Goal: Task Accomplishment & Management: Manage account settings

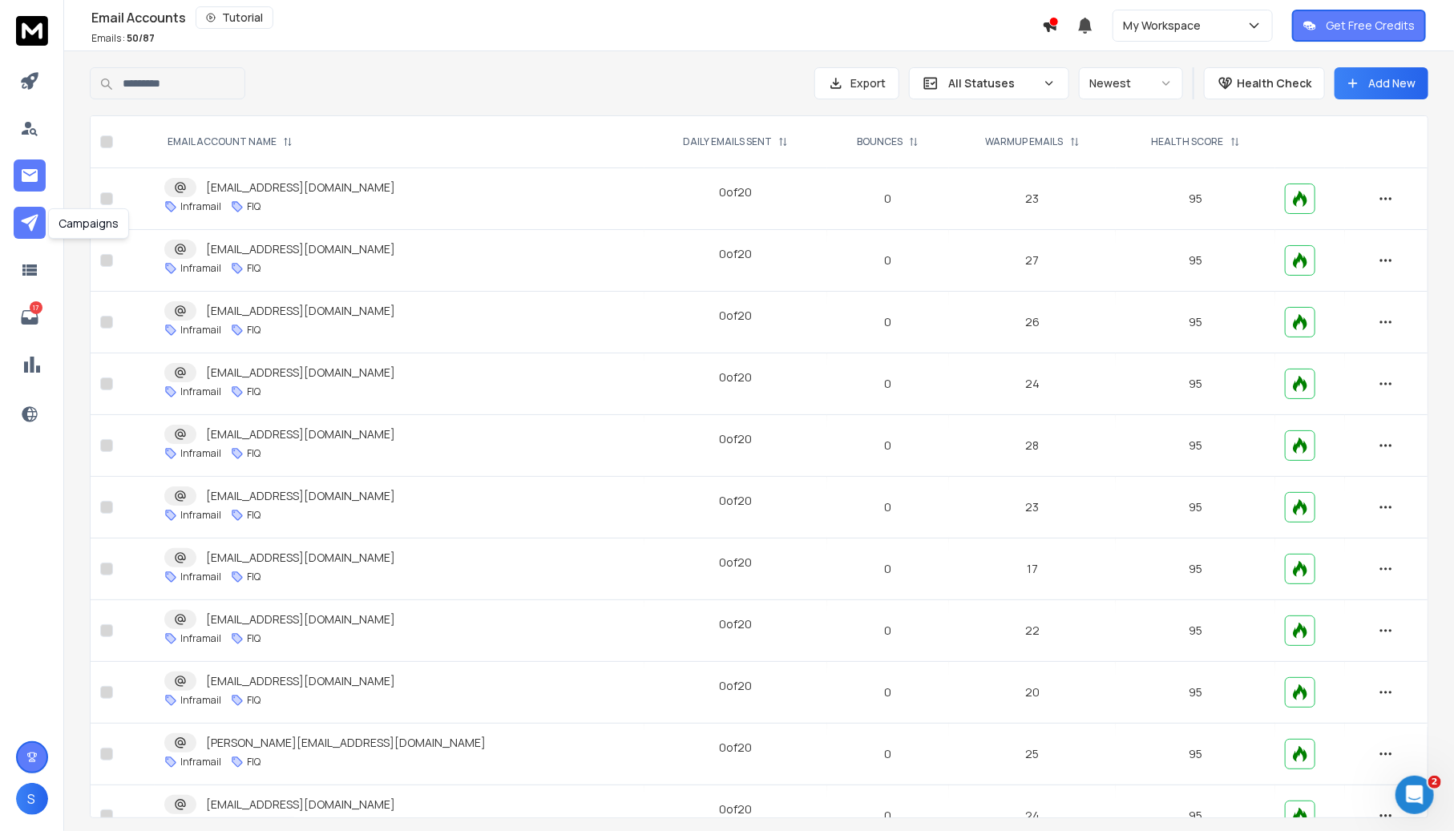
click at [32, 219] on icon at bounding box center [29, 223] width 17 height 17
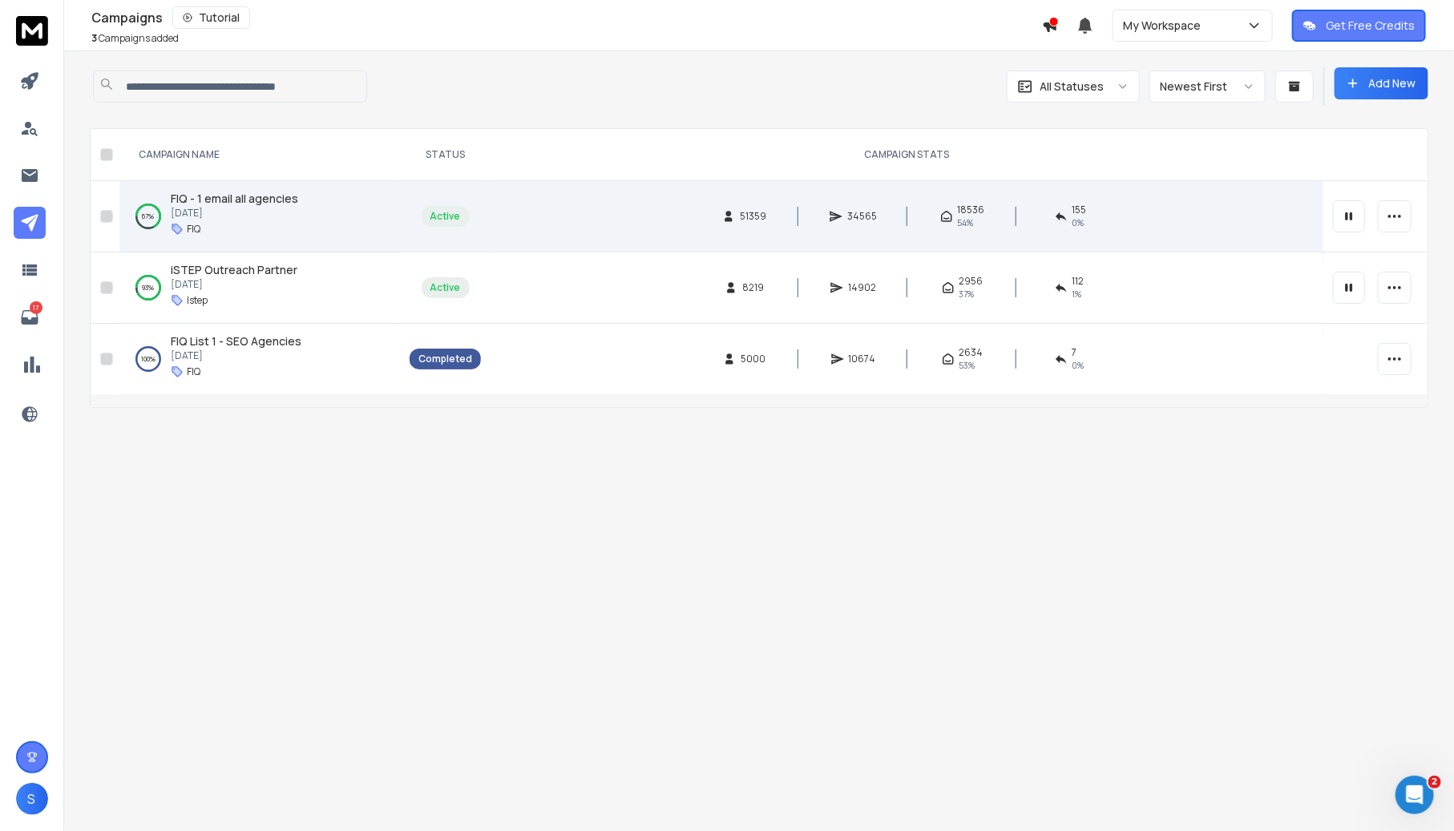
click at [241, 195] on span "FIQ - 1 email all agencies" at bounding box center [234, 198] width 127 height 15
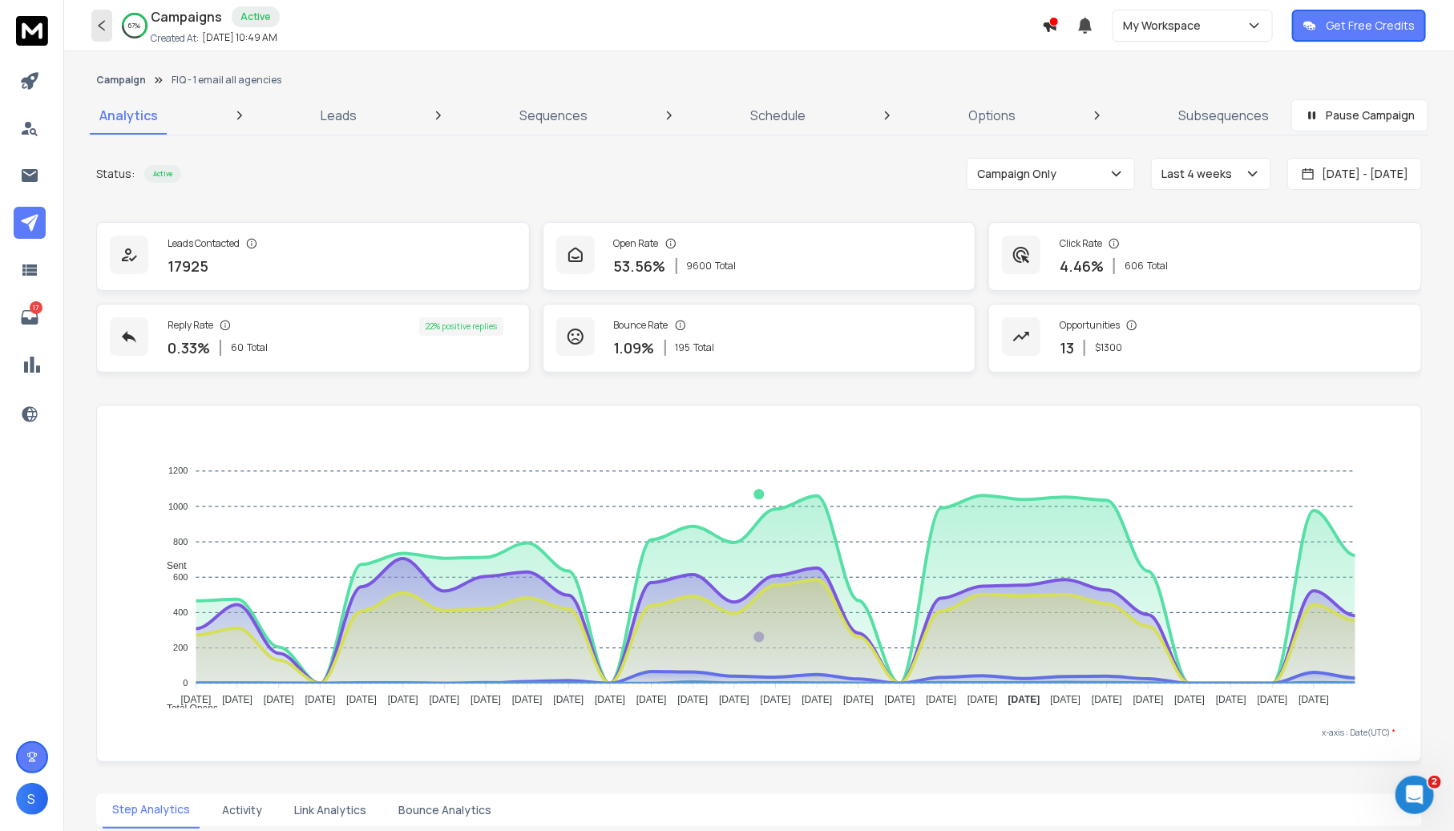
click at [99, 26] on icon at bounding box center [101, 25] width 6 height 10
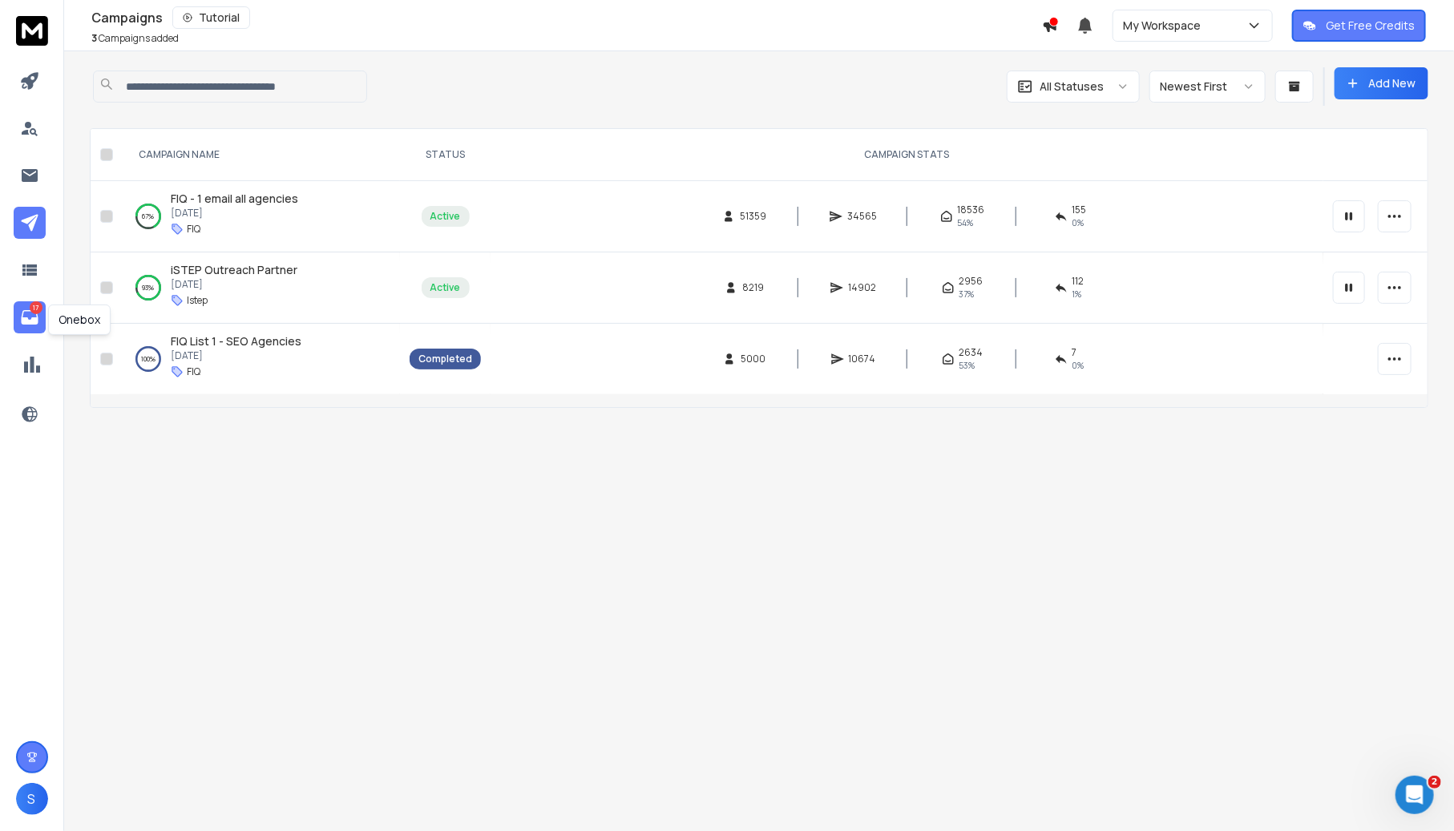
click at [34, 313] on p "17" at bounding box center [36, 307] width 13 height 13
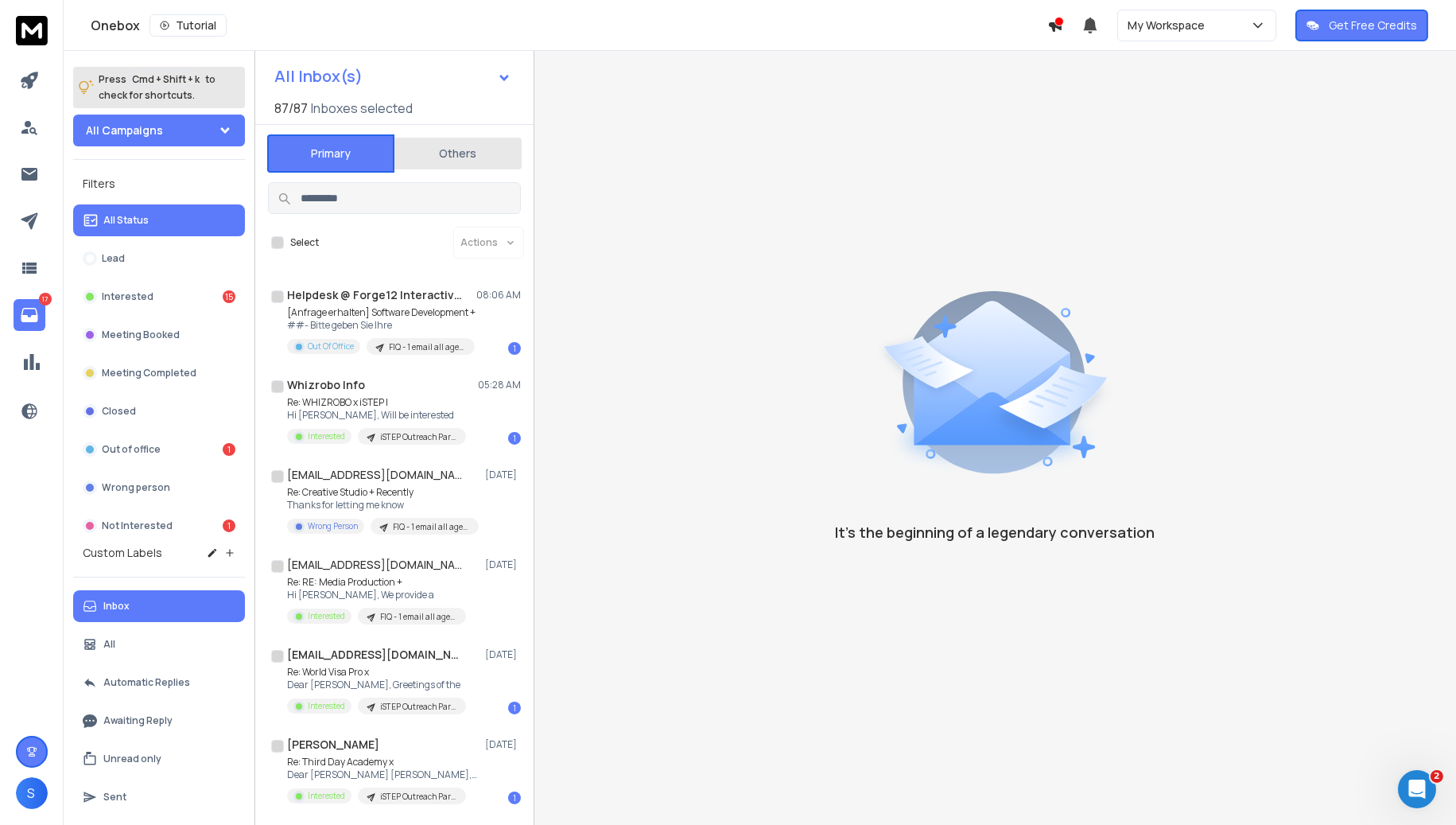
click at [148, 134] on h1 "All Campaigns" at bounding box center [125, 130] width 77 height 16
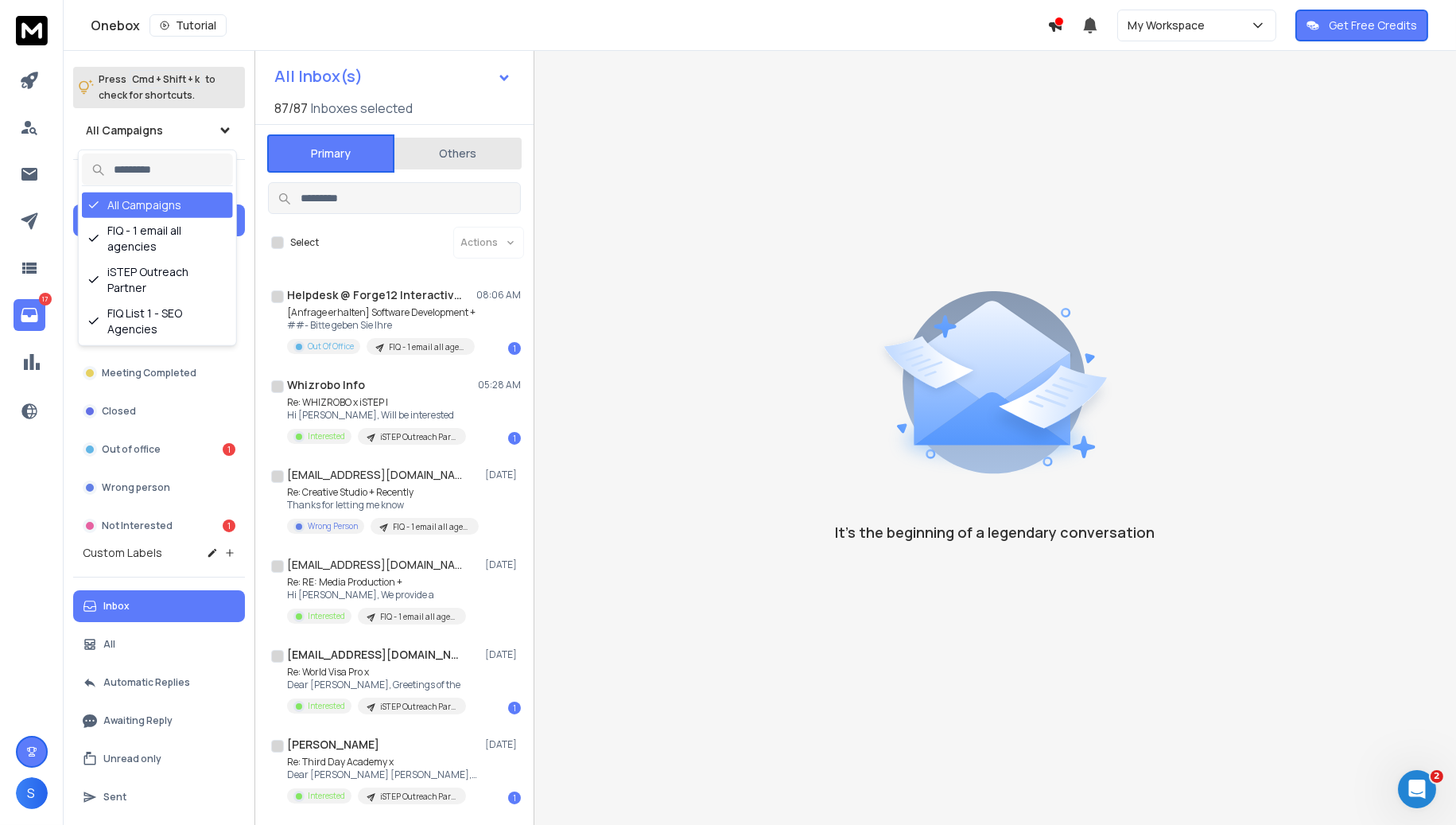
click at [142, 209] on div "All Campaigns" at bounding box center [158, 206] width 151 height 26
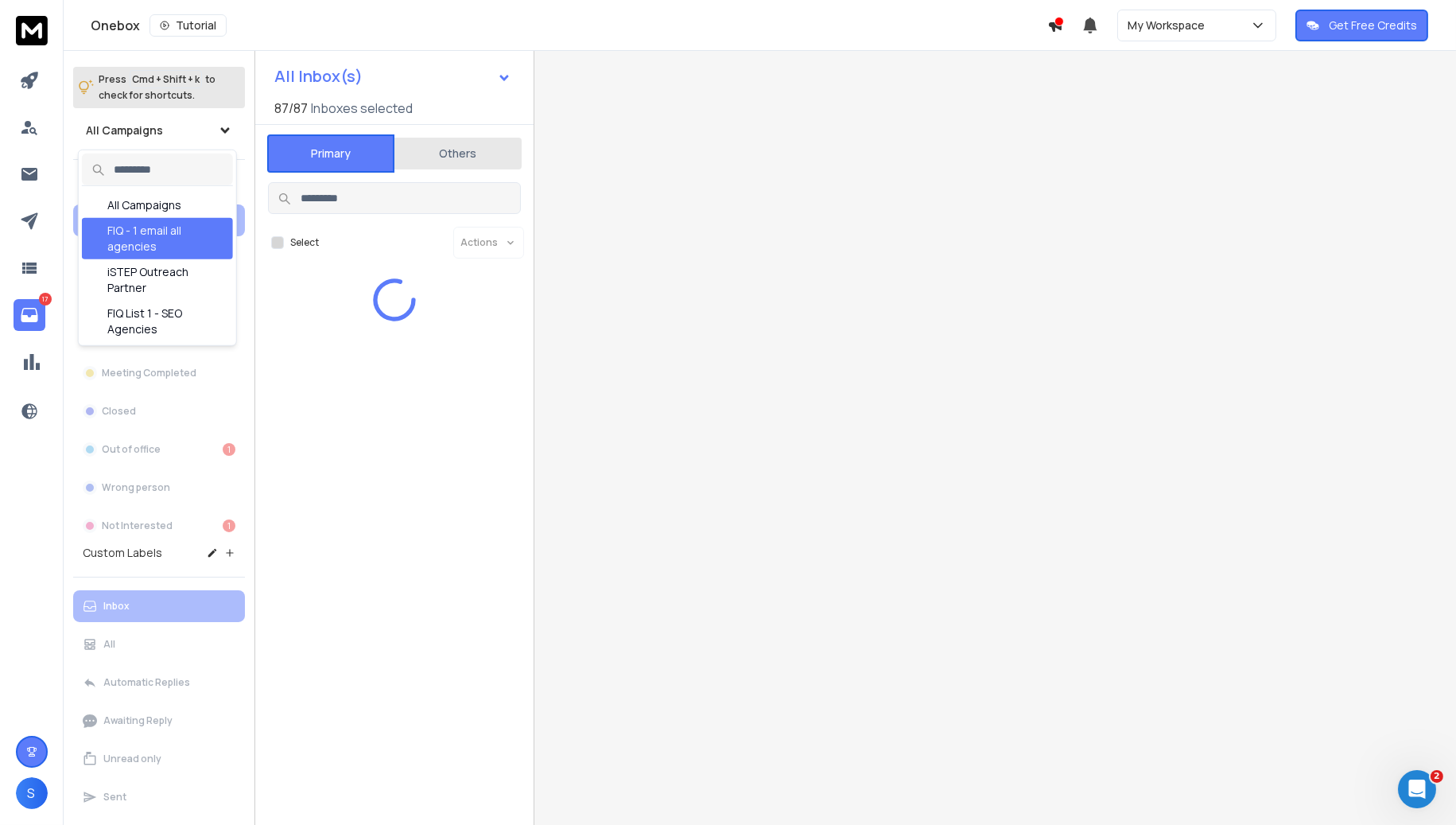
click at [142, 230] on div "FIQ - 1 email all agencies" at bounding box center [158, 239] width 151 height 42
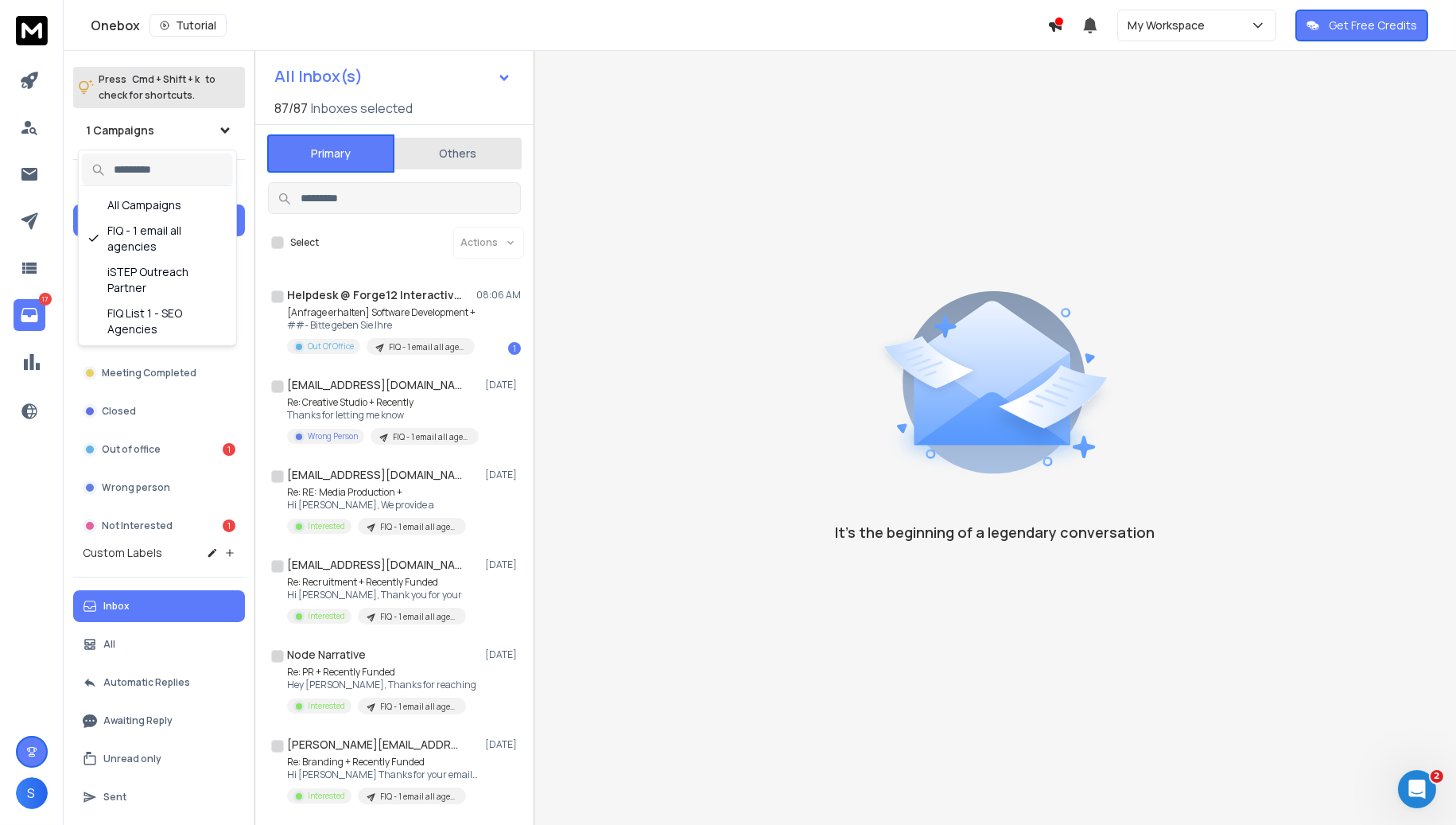
click at [591, 286] on div "It’s the beginning of a legendary conversation" at bounding box center [995, 401] width 922 height 701
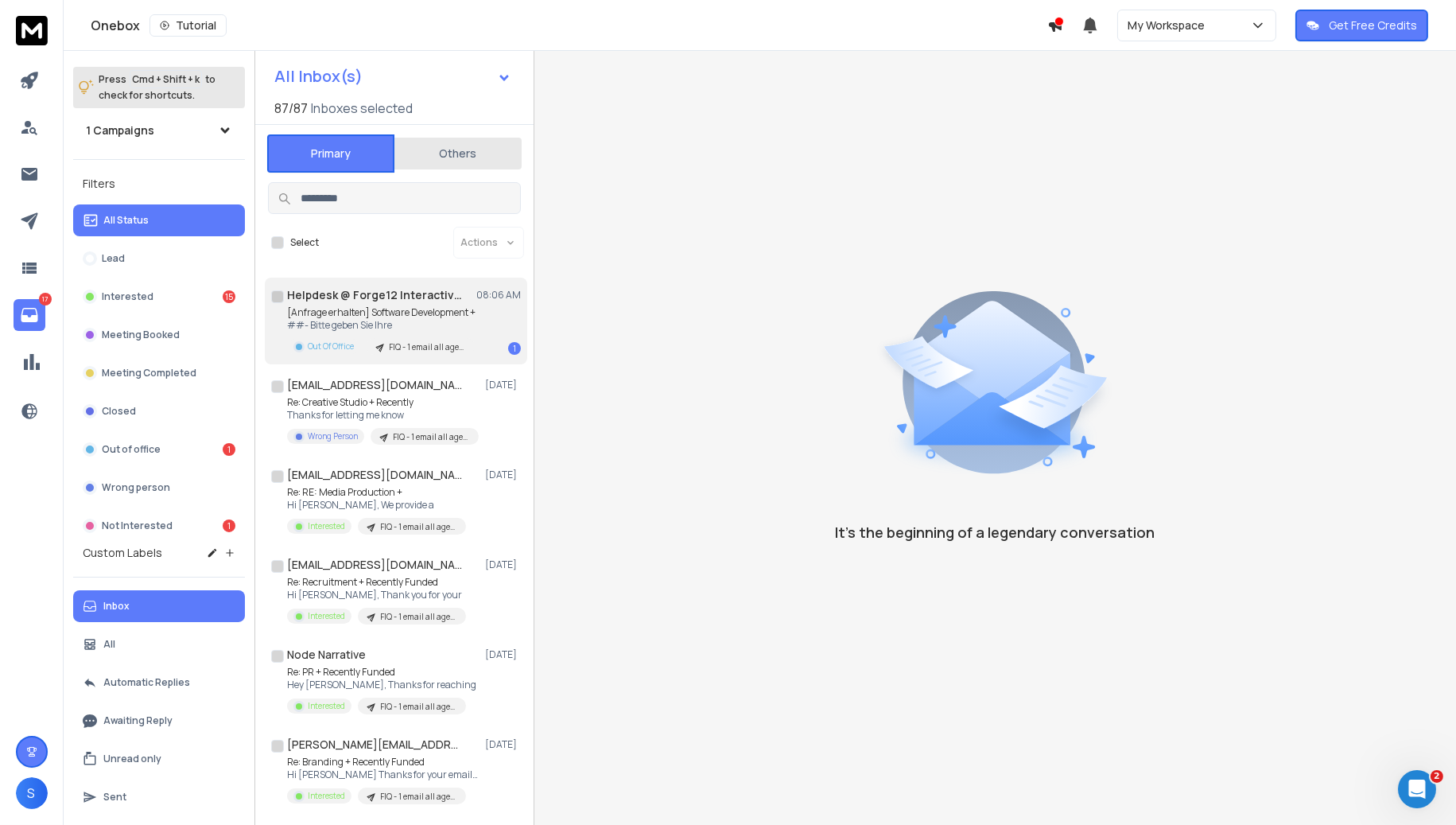
click at [392, 304] on div "Helpdesk @ Forge12 Interactive GmbH 08:06 AM [Anfrage erhalten] Software Develo…" at bounding box center [404, 321] width 234 height 68
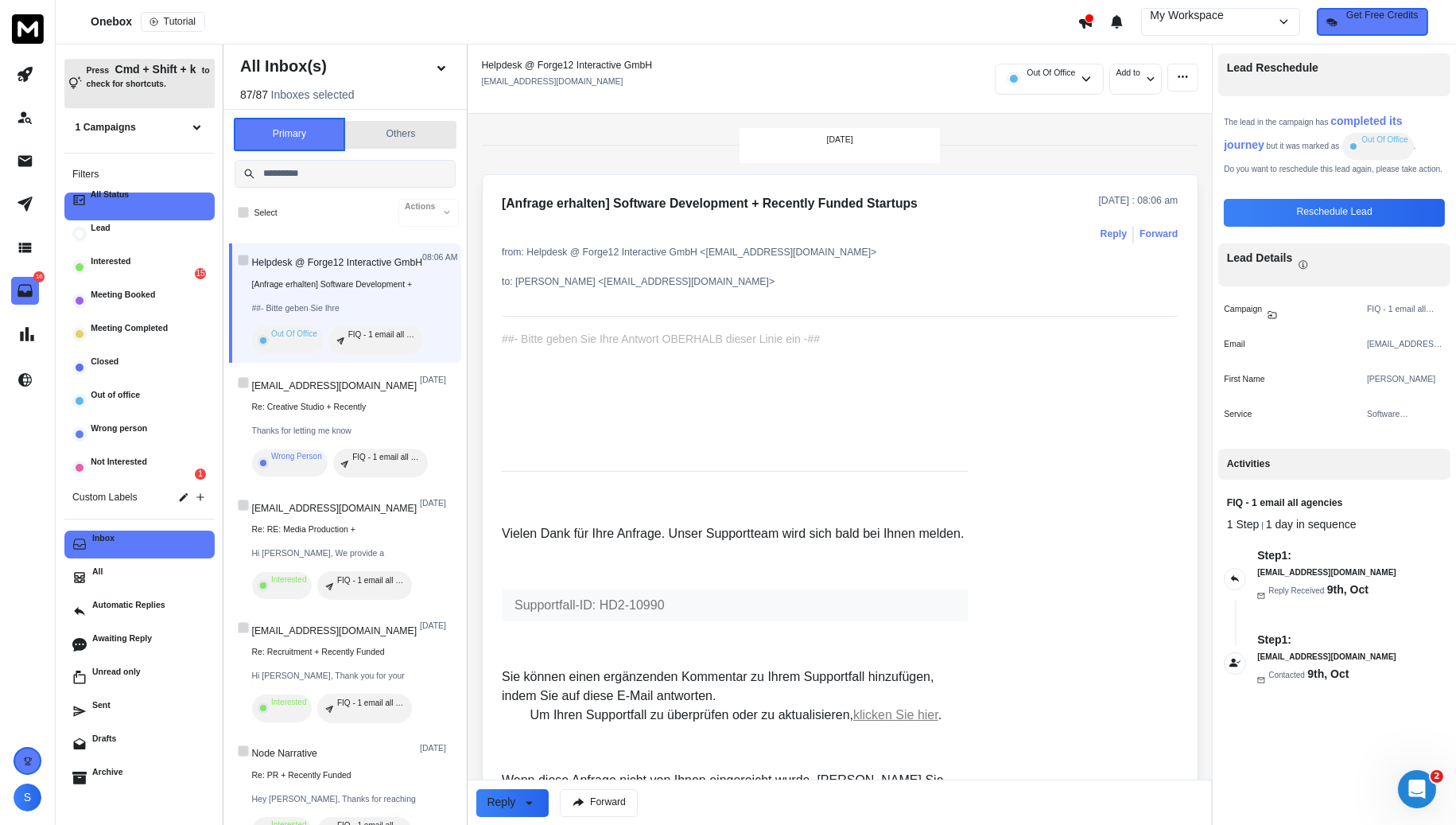
click at [395, 136] on button "Others" at bounding box center [401, 134] width 111 height 31
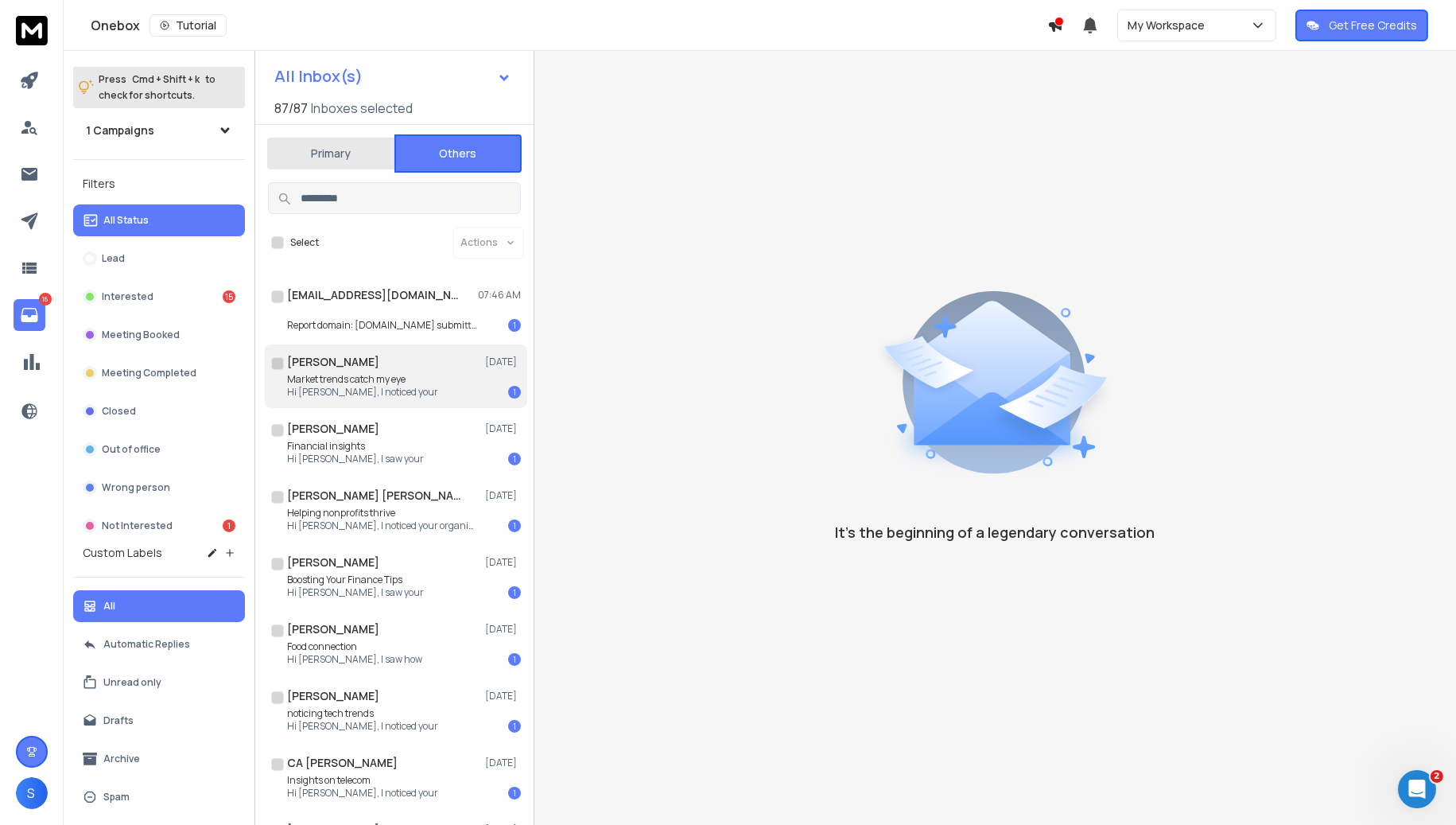
click at [379, 378] on p "Market trends catch my eye" at bounding box center [362, 379] width 151 height 13
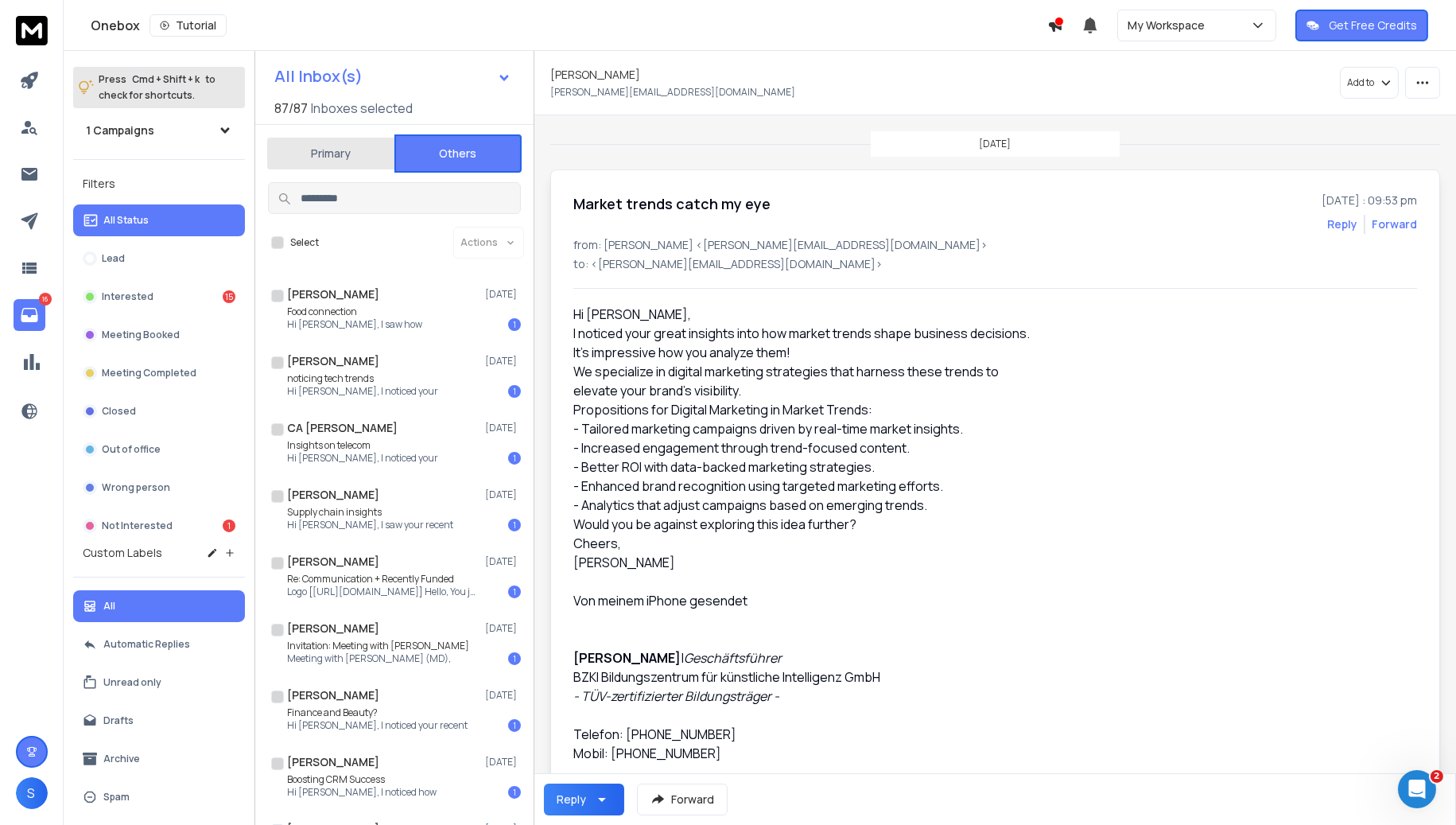
scroll to position [336, 0]
click at [389, 564] on div "[PERSON_NAME] [DATE]" at bounding box center [404, 561] width 234 height 16
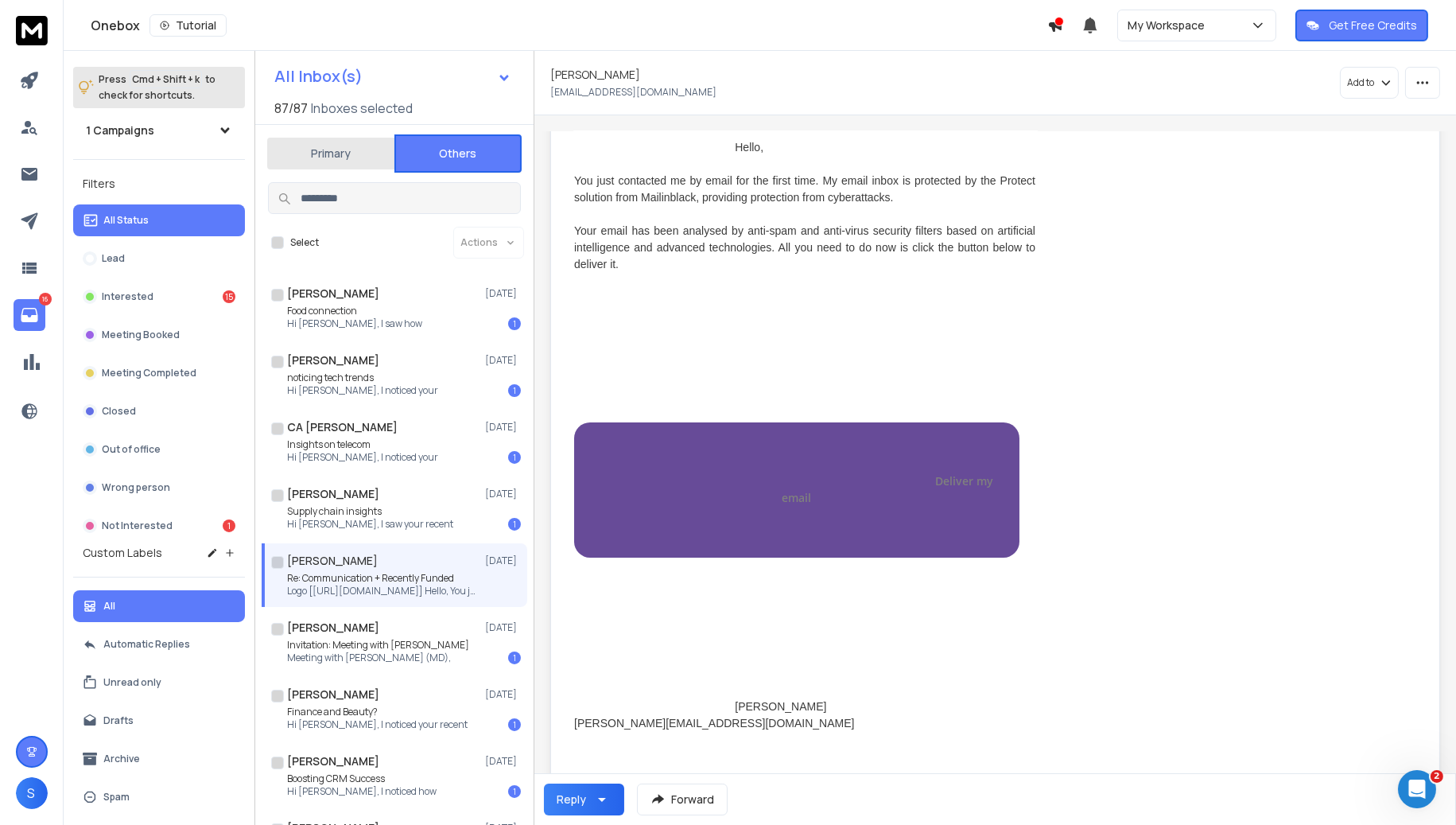
scroll to position [519, 0]
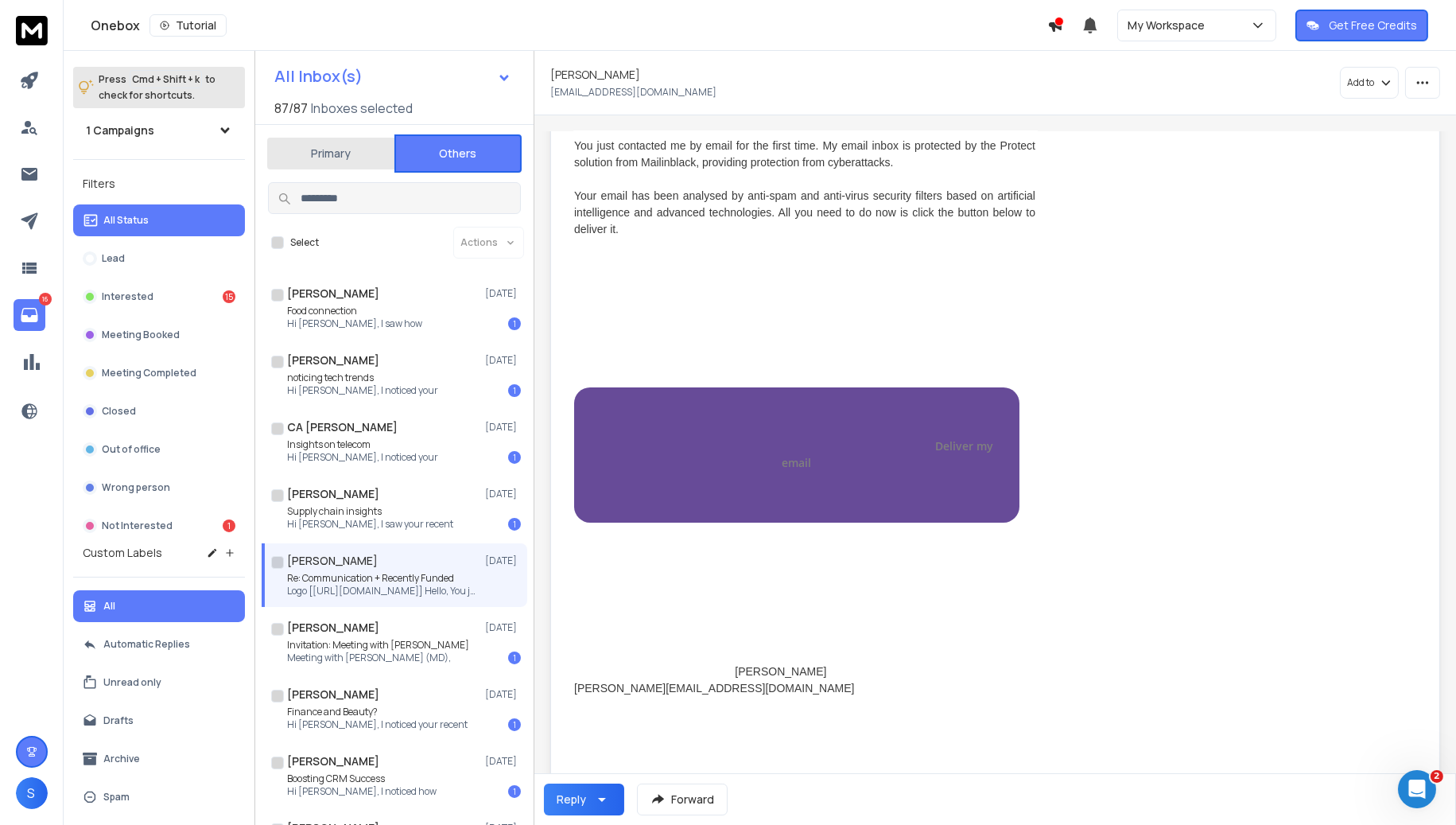
click at [795, 471] on link "Deliver my email" at bounding box center [890, 455] width 214 height 32
click at [384, 639] on p "Invitation: Meeting with [PERSON_NAME]" at bounding box center [378, 645] width 183 height 13
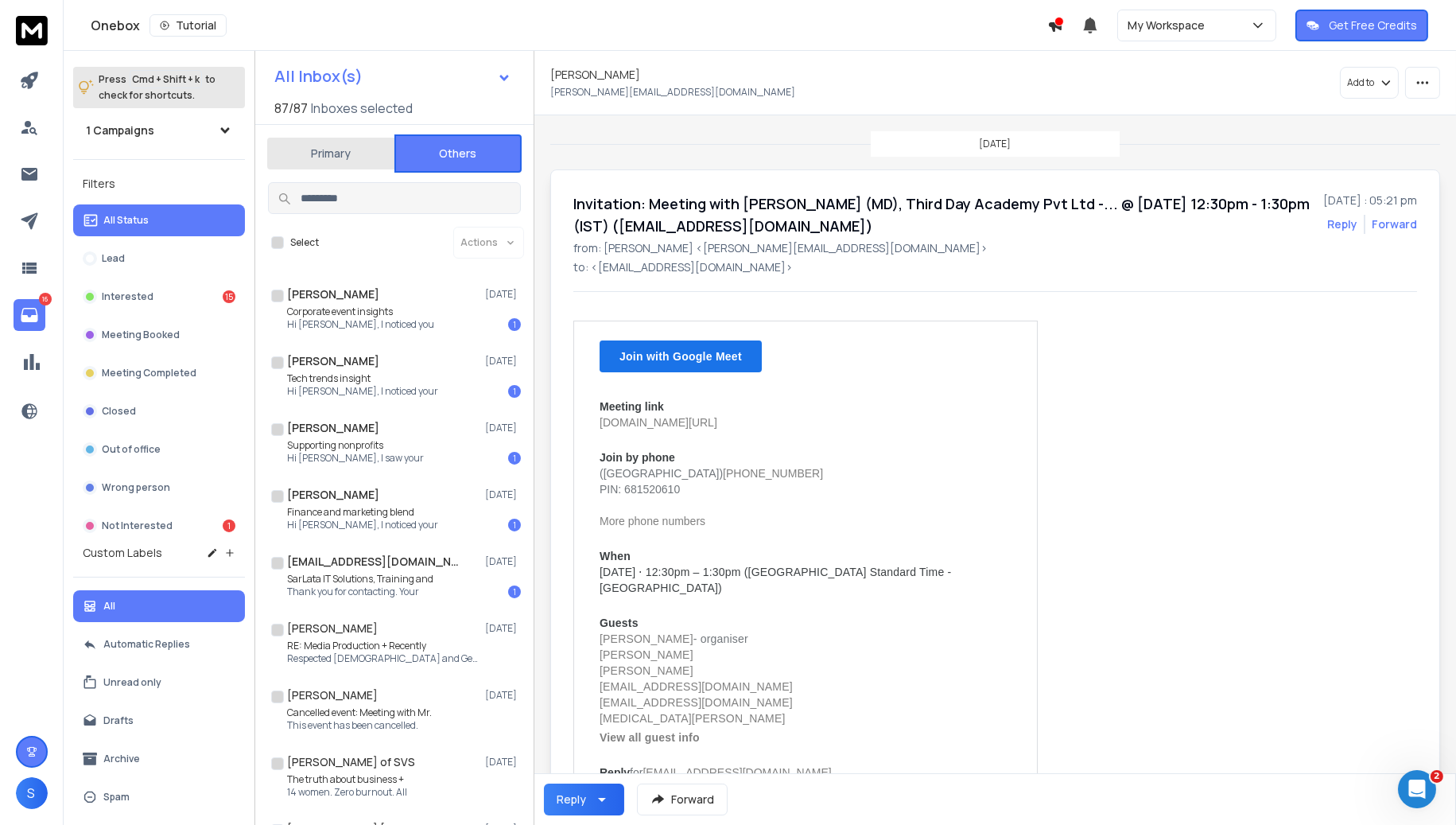
scroll to position [981, 0]
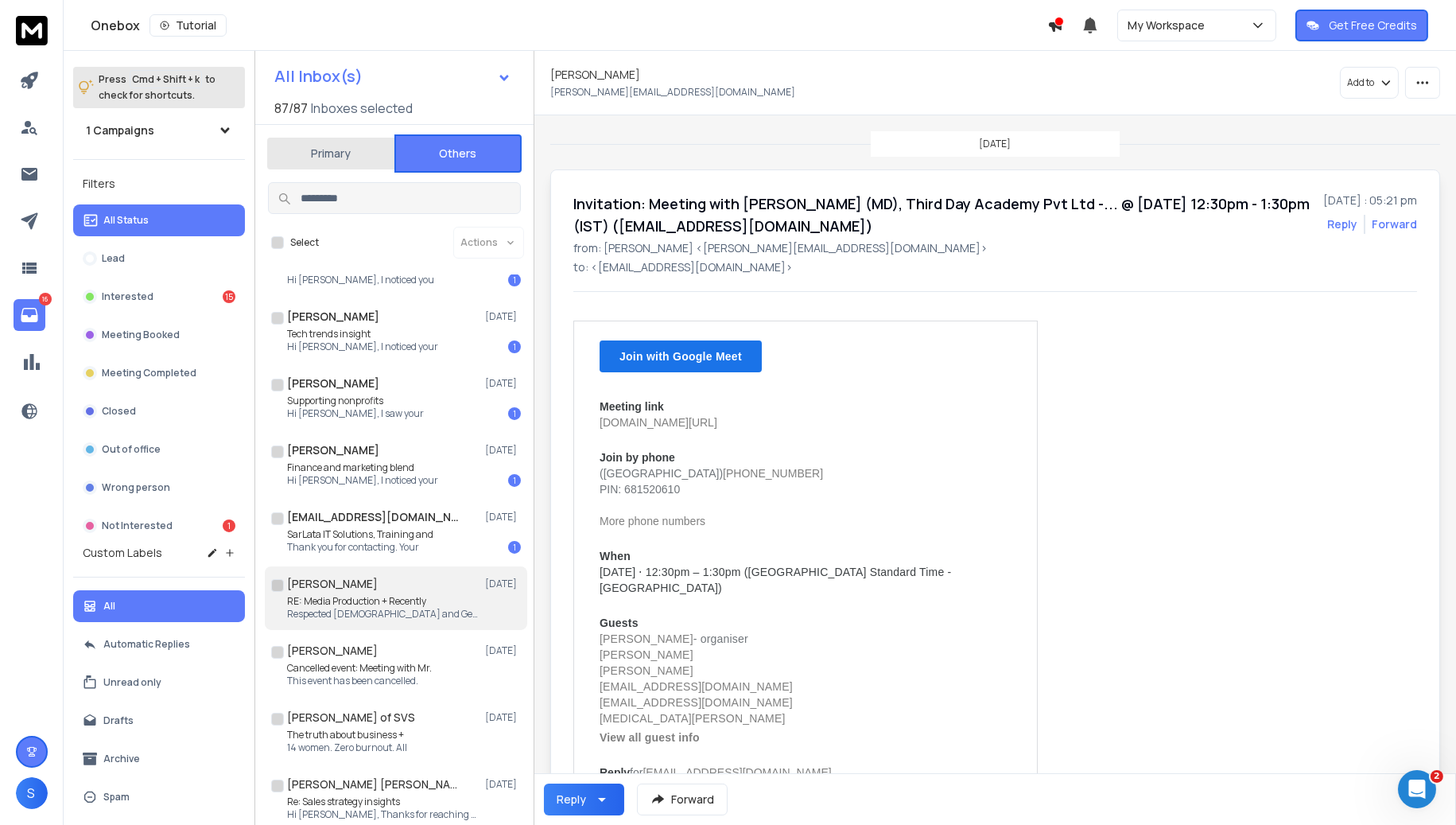
click at [412, 600] on p "RE: Media Production + Recently" at bounding box center [382, 601] width 191 height 13
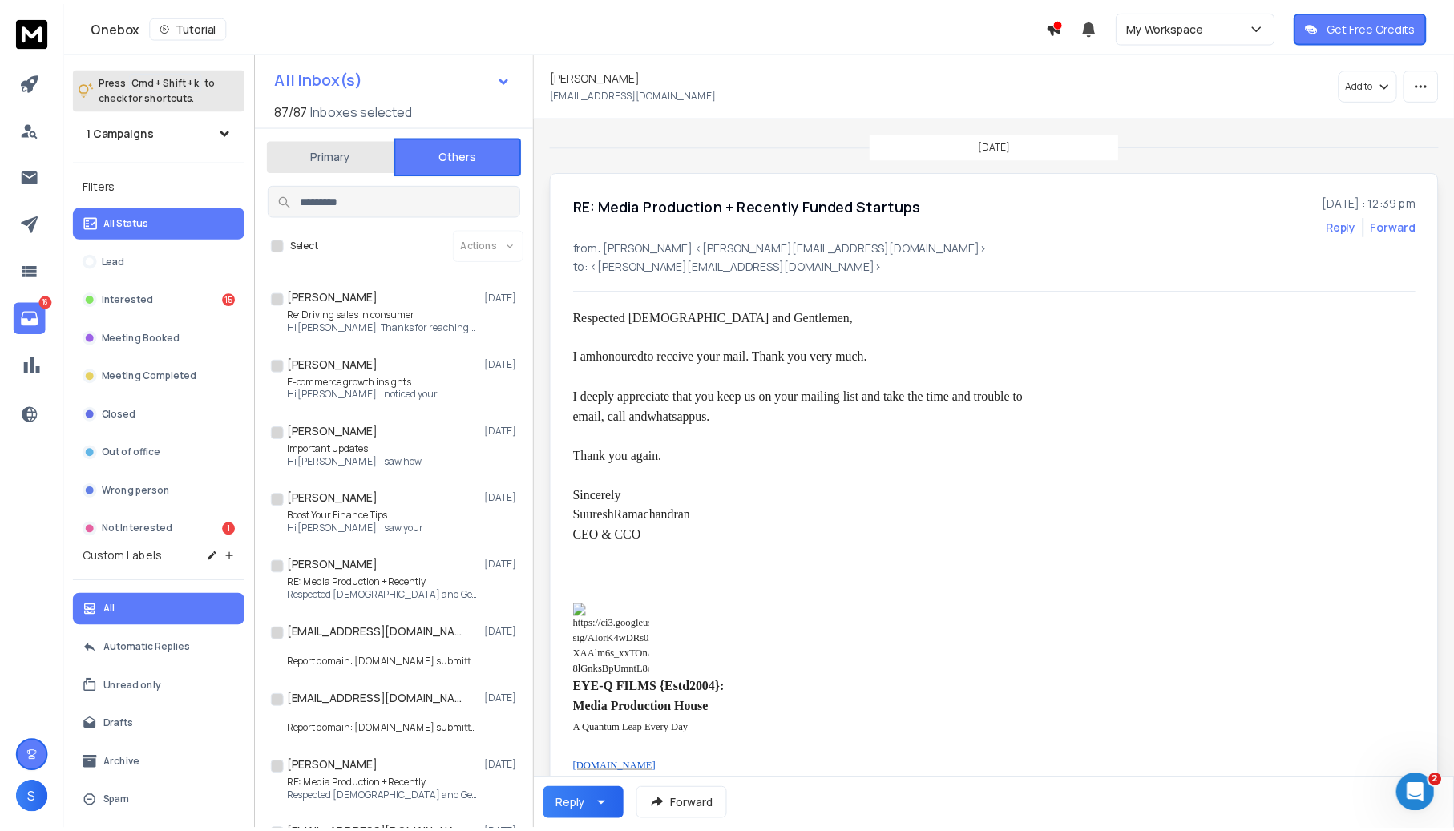
scroll to position [1783, 0]
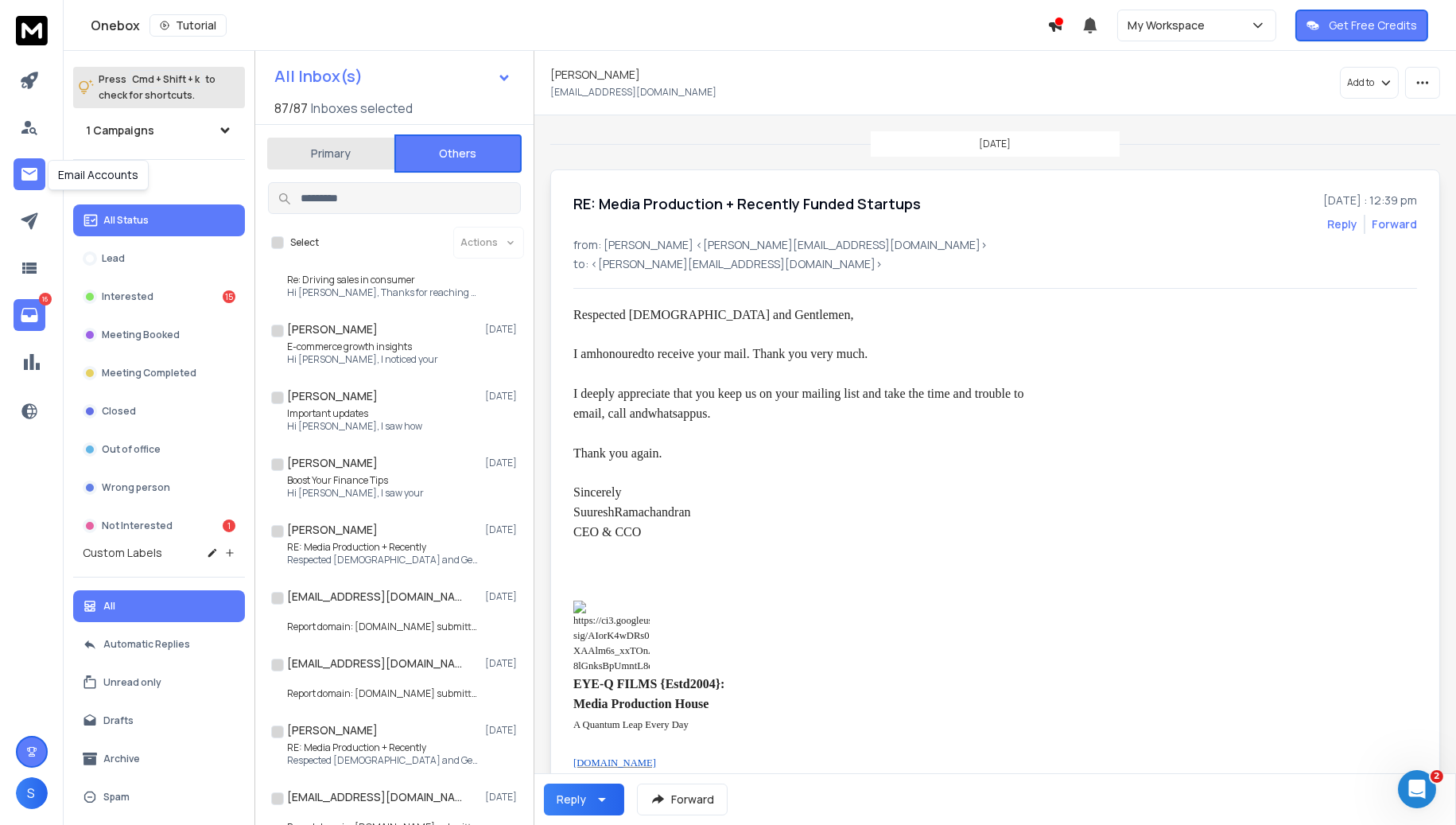
click at [29, 171] on icon at bounding box center [30, 174] width 16 height 13
